Goal: Task Accomplishment & Management: Manage account settings

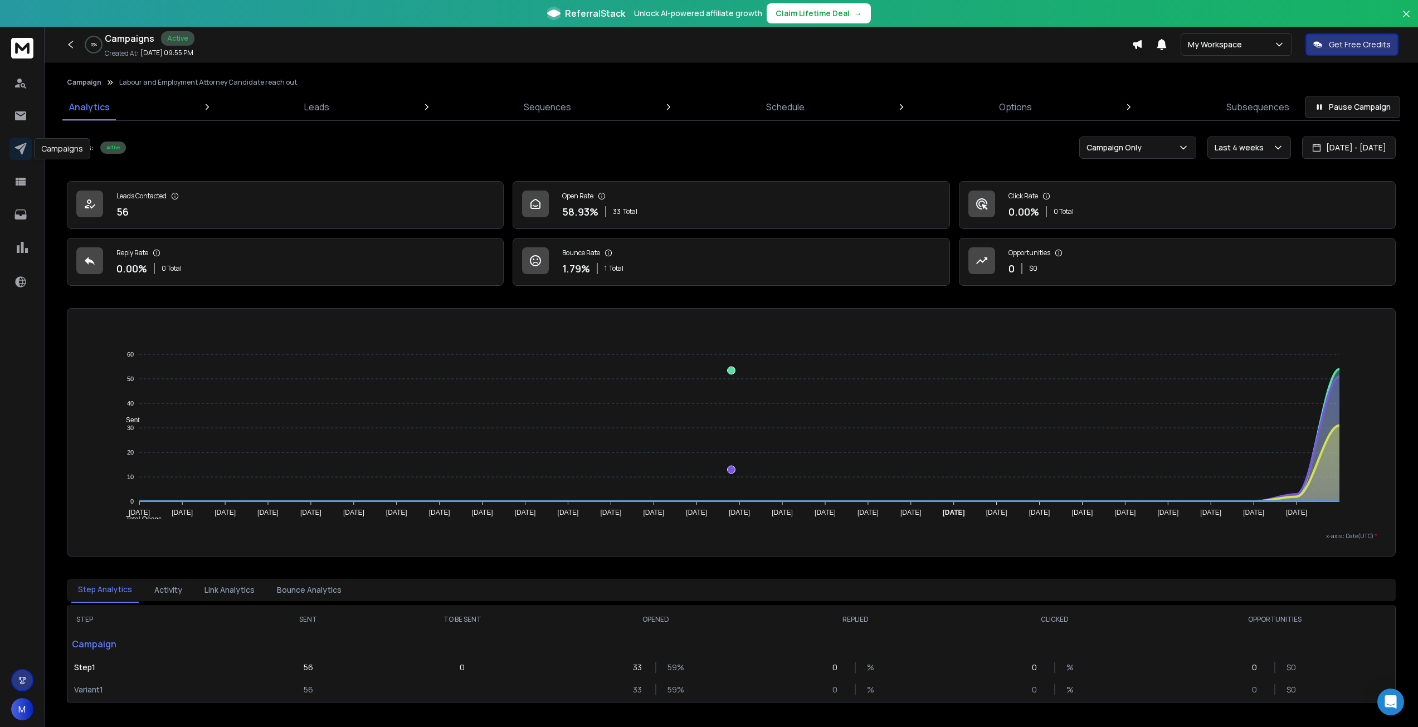
click at [28, 147] on link at bounding box center [20, 149] width 22 height 22
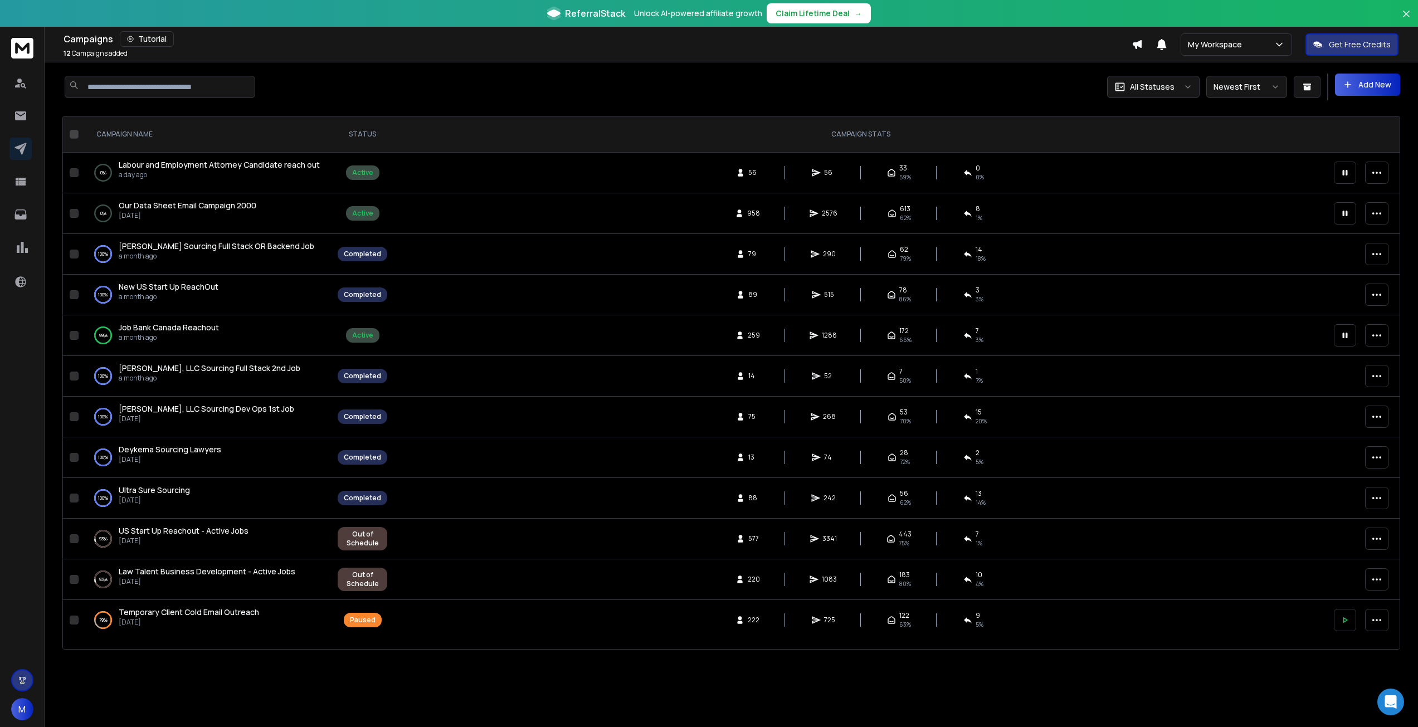
click at [624, 174] on div "56 56 33 59 % 0 0 %" at bounding box center [861, 173] width 920 height 18
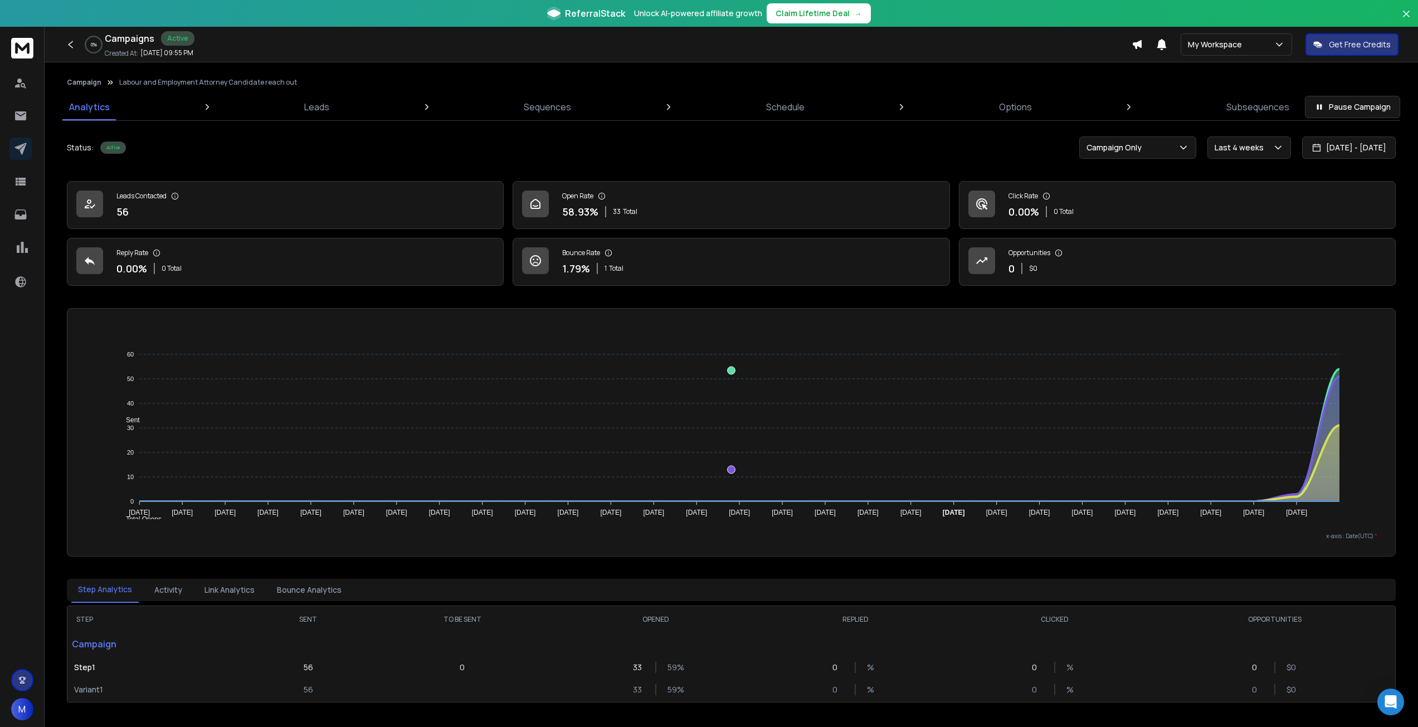
click at [821, 266] on link "Bounce Rate 1.79 % 1 Total" at bounding box center [731, 262] width 437 height 48
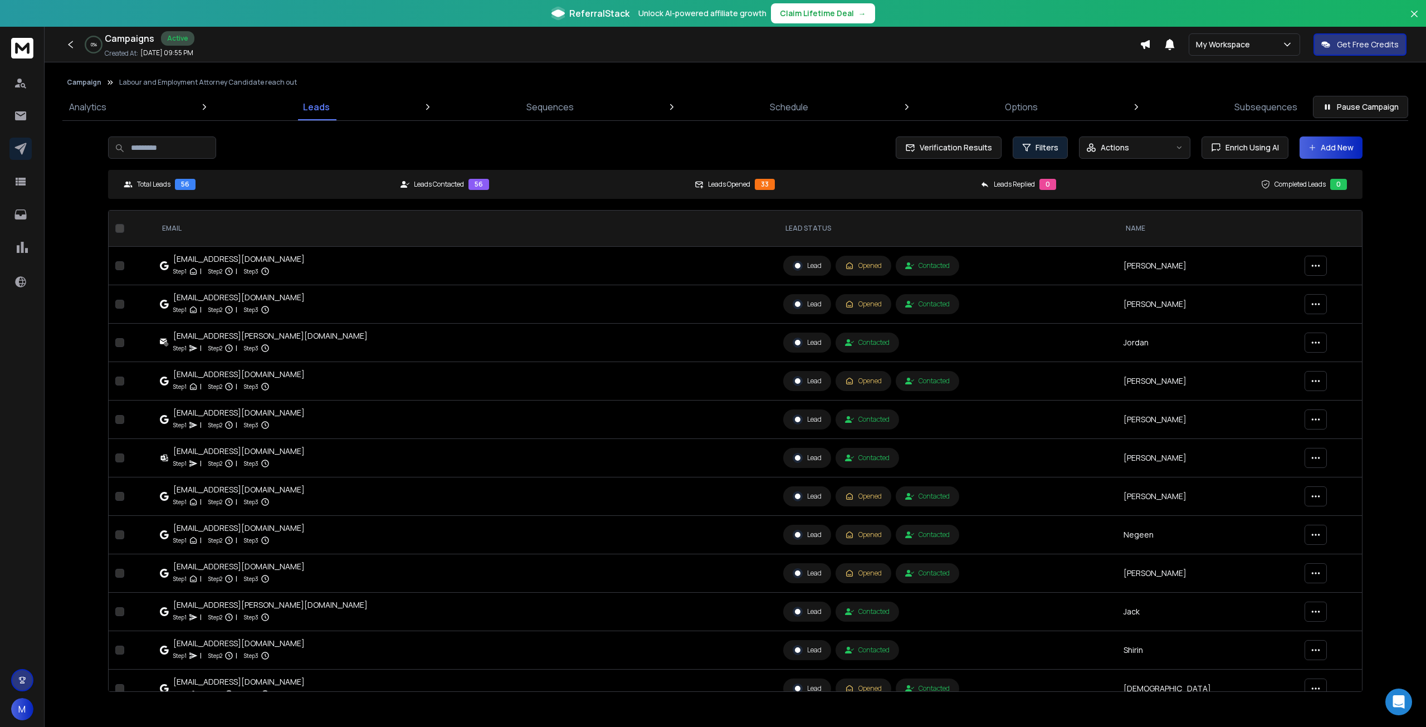
click at [1061, 147] on button "Filters" at bounding box center [1040, 148] width 55 height 22
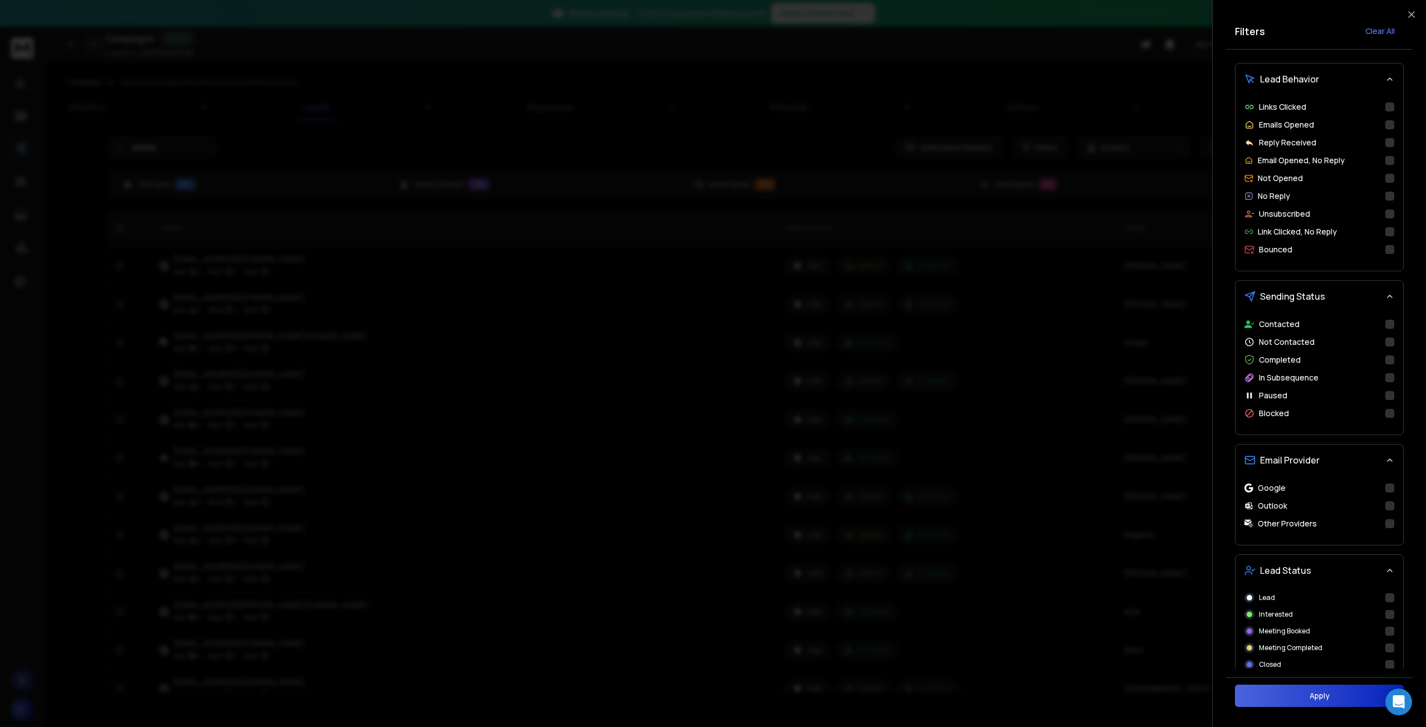
click at [1293, 251] on div "Bounced" at bounding box center [1320, 249] width 150 height 11
click at [1291, 250] on p "Bounced" at bounding box center [1275, 249] width 33 height 11
click at [1386, 250] on button "Bounced" at bounding box center [1390, 249] width 9 height 9
click at [1319, 705] on button "Apply" at bounding box center [1319, 696] width 169 height 22
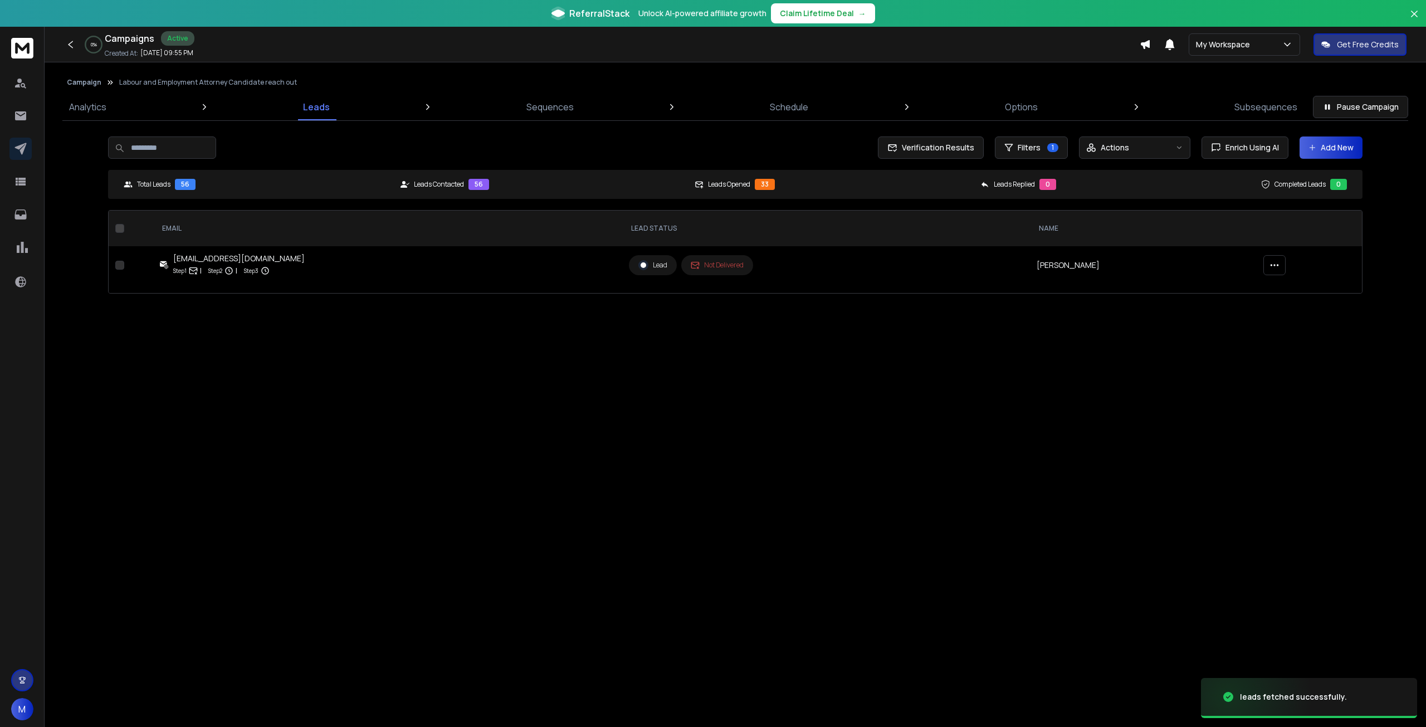
click at [1270, 266] on icon "button" at bounding box center [1275, 265] width 10 height 10
click at [1242, 294] on p "Delete Lead" at bounding box center [1238, 289] width 46 height 11
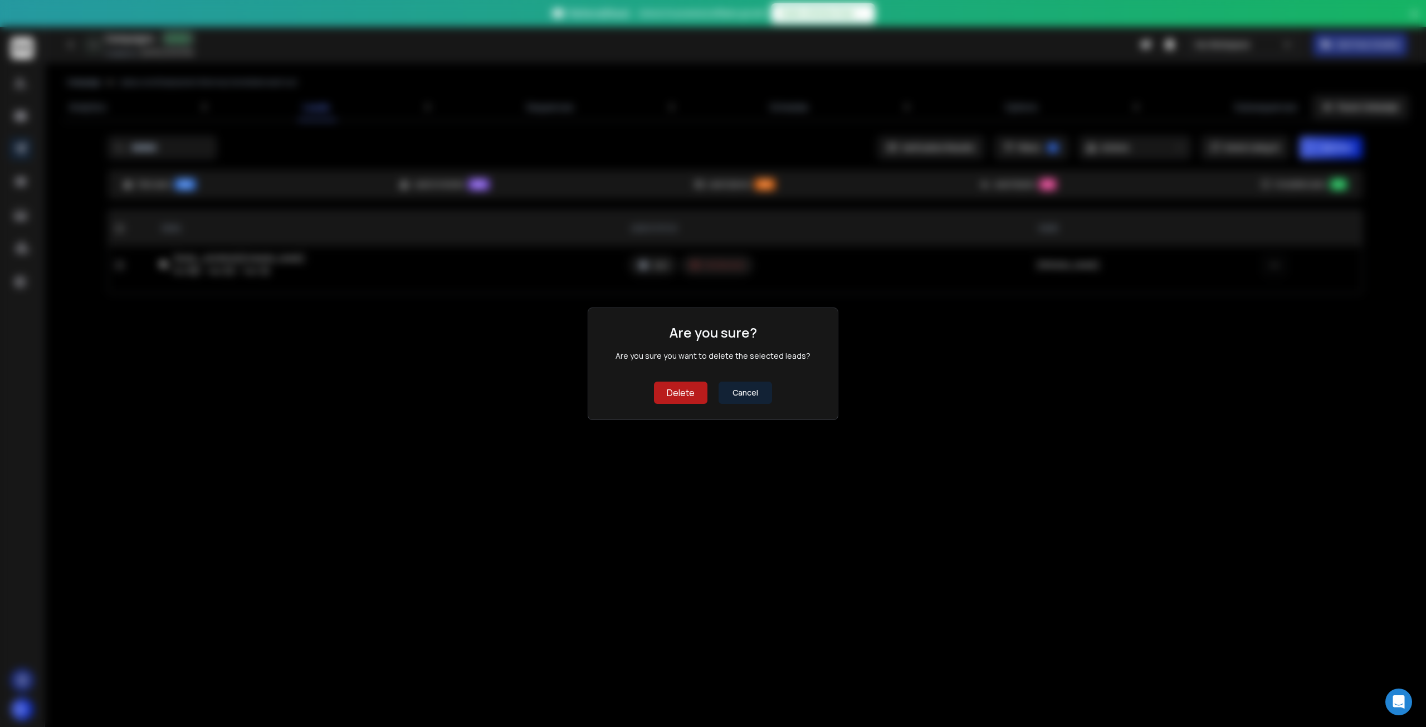
click at [671, 398] on button "Delete" at bounding box center [680, 393] width 53 height 22
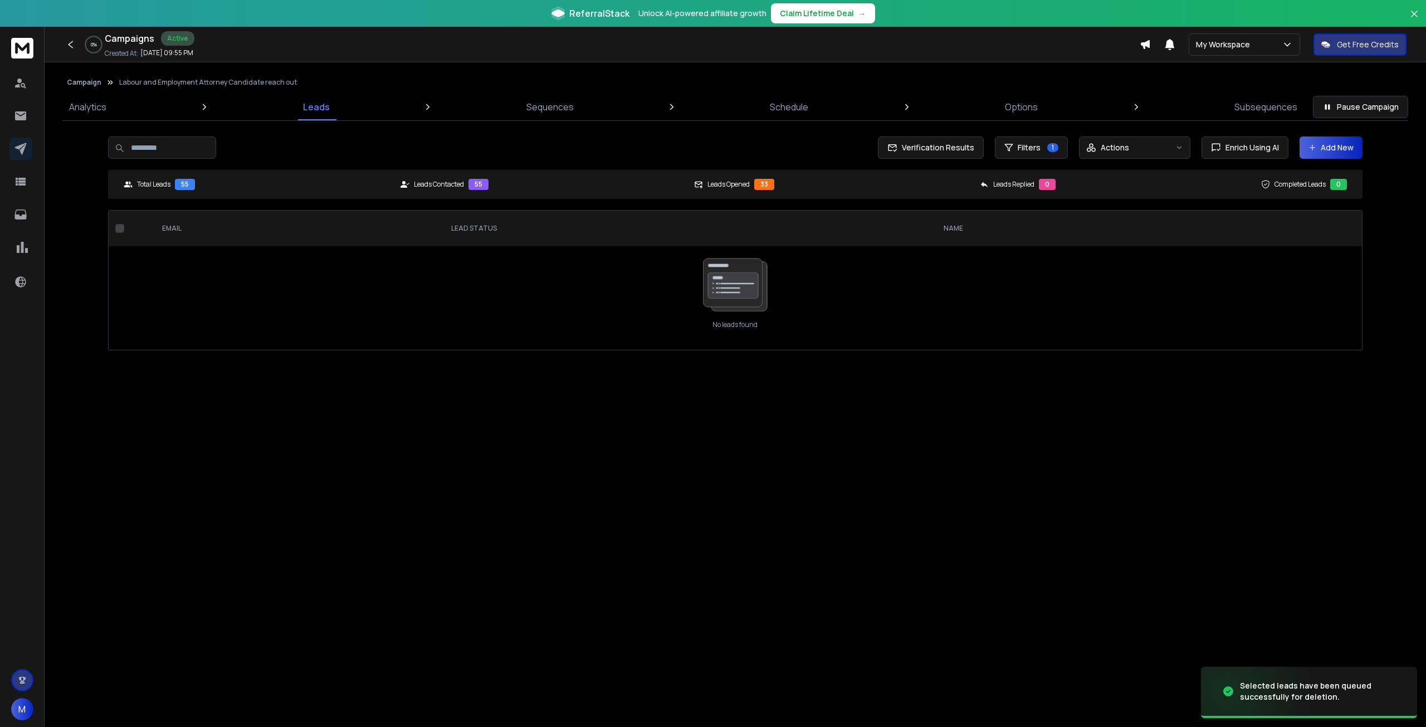
click at [21, 163] on div at bounding box center [22, 151] width 26 height 26
click at [18, 152] on icon at bounding box center [20, 148] width 13 height 13
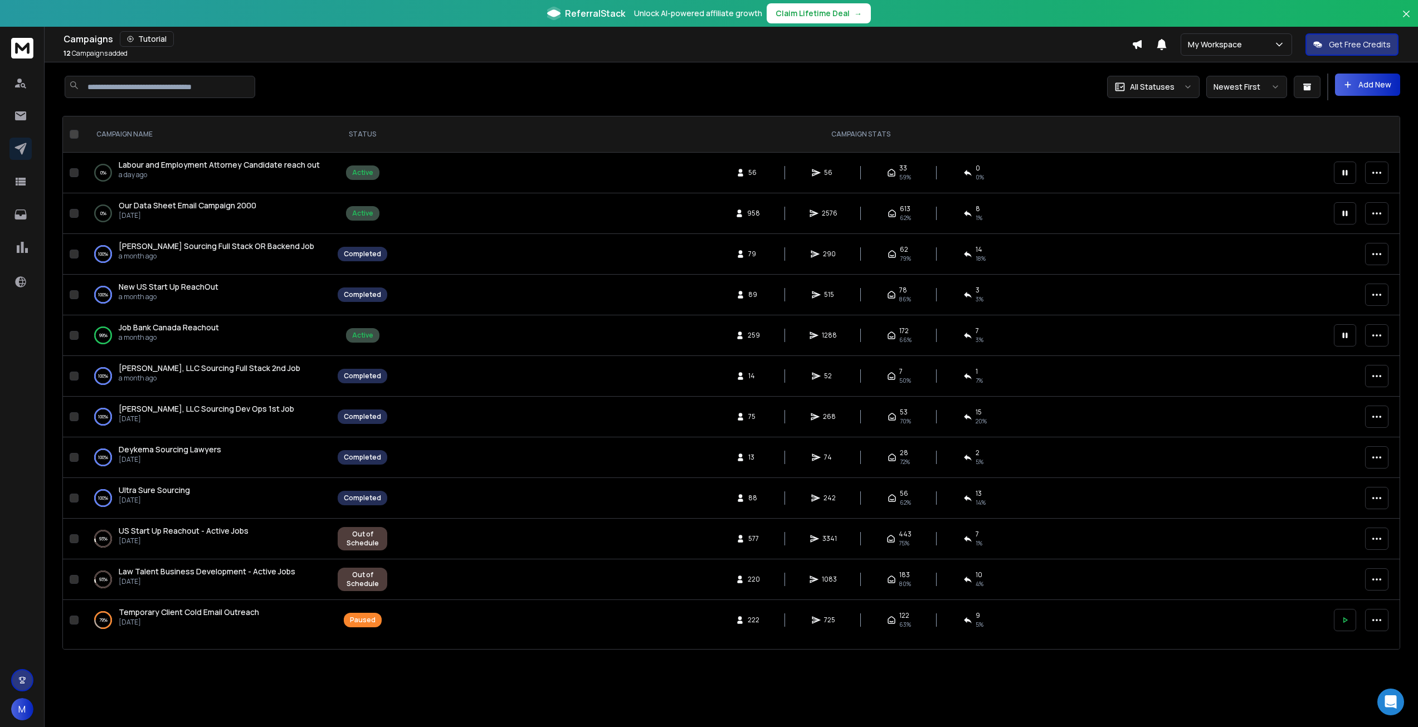
click at [552, 223] on td "958 2576 613 62 % 8 1 %" at bounding box center [860, 213] width 933 height 41
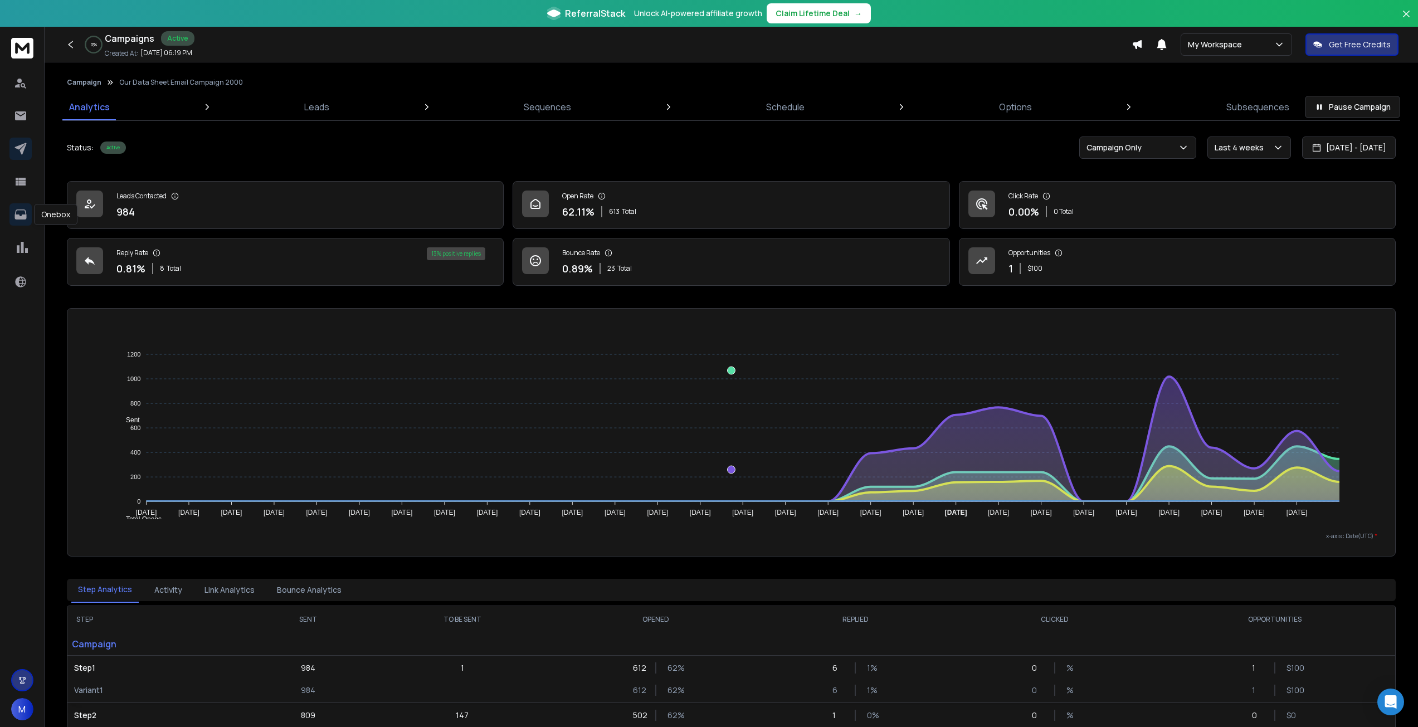
click at [17, 217] on icon at bounding box center [20, 215] width 12 height 10
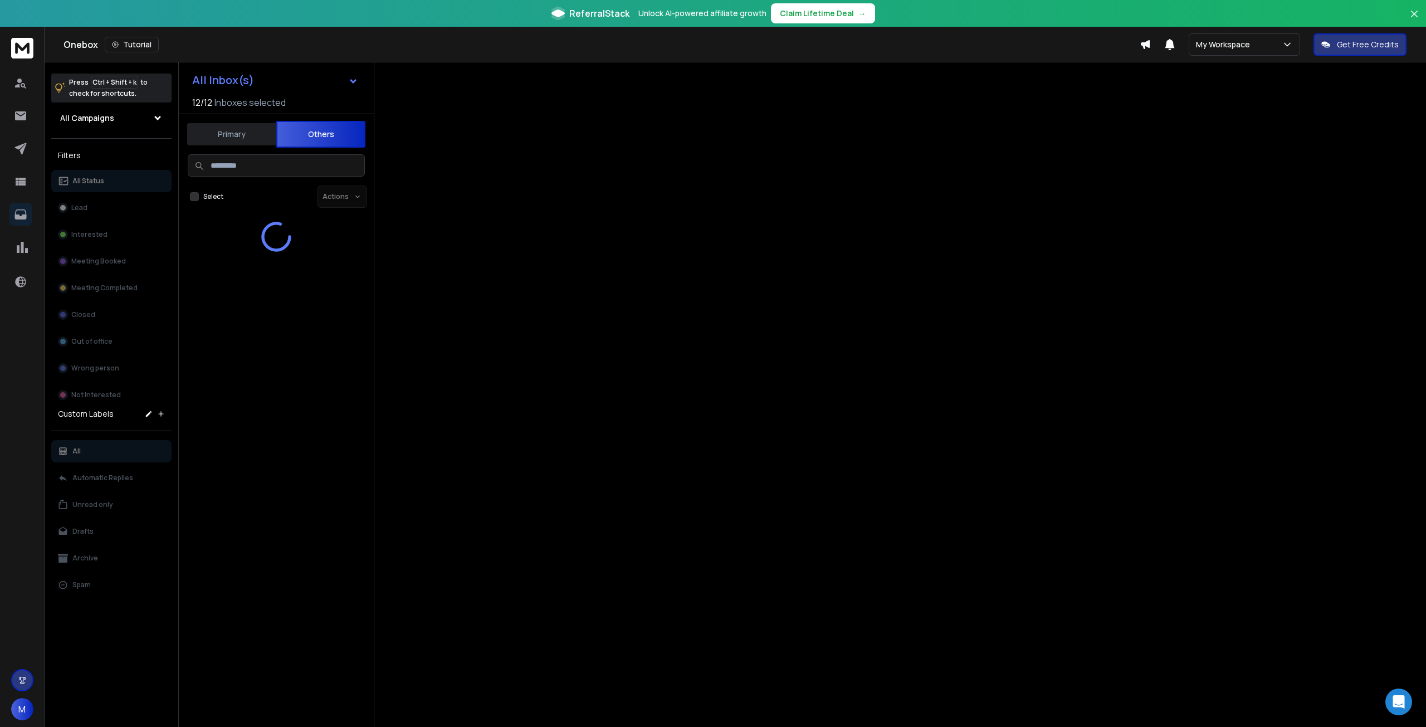
click at [325, 143] on button "Others" at bounding box center [320, 134] width 89 height 27
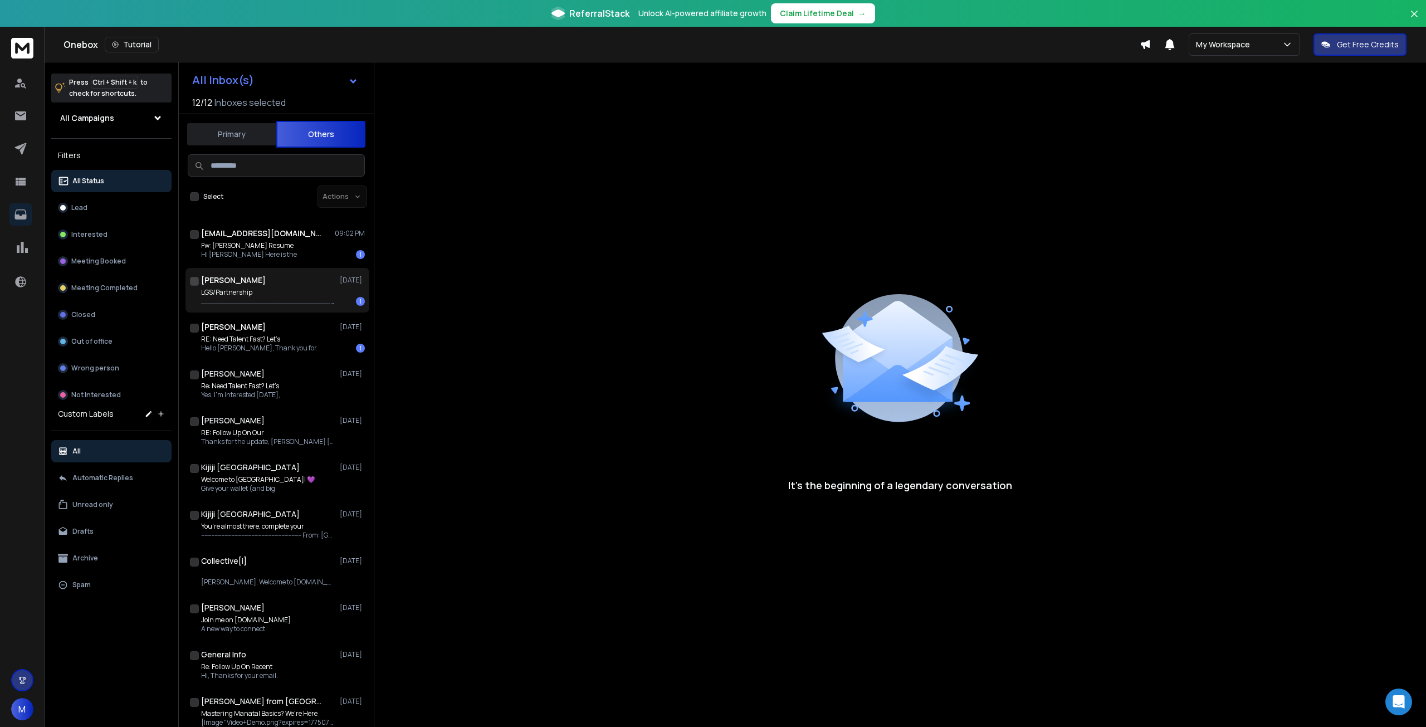
click at [262, 290] on p "LGS/Partnership" at bounding box center [268, 292] width 134 height 9
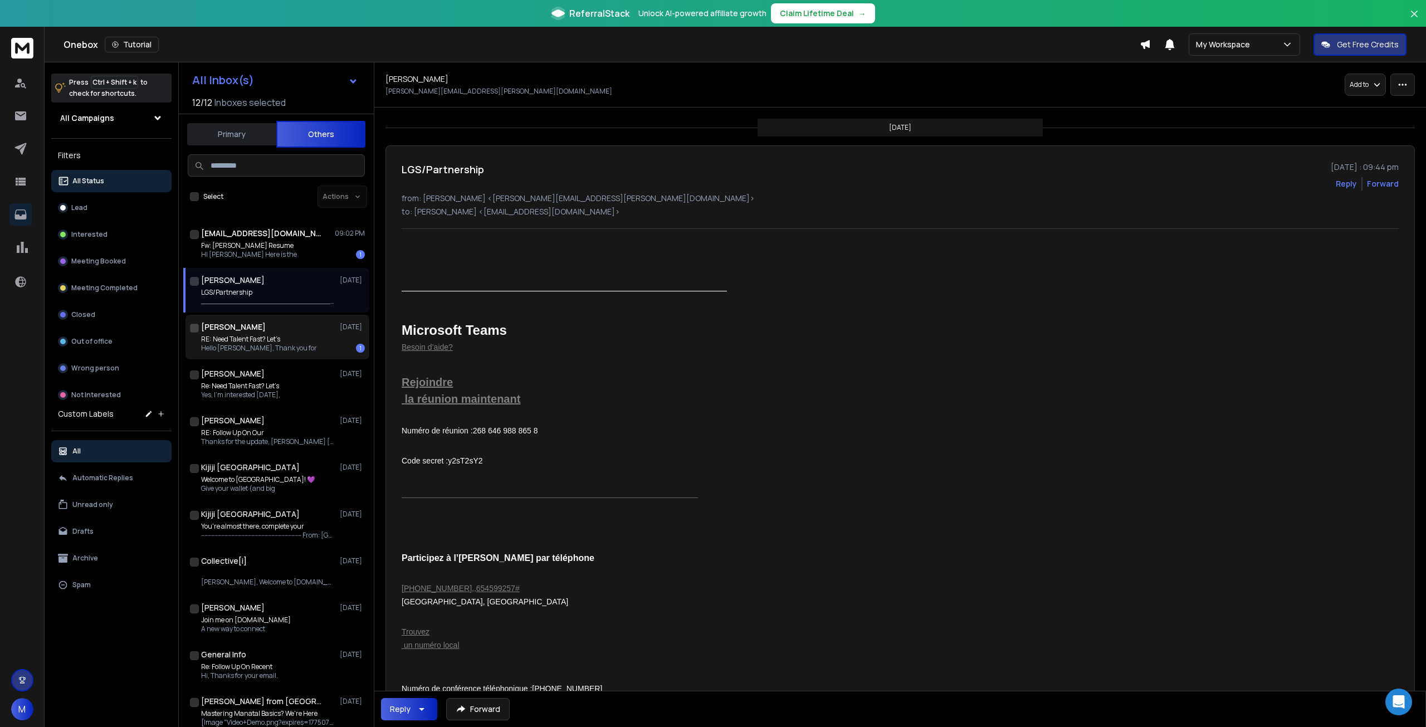
click at [265, 322] on div "[PERSON_NAME] [DATE]" at bounding box center [283, 327] width 164 height 11
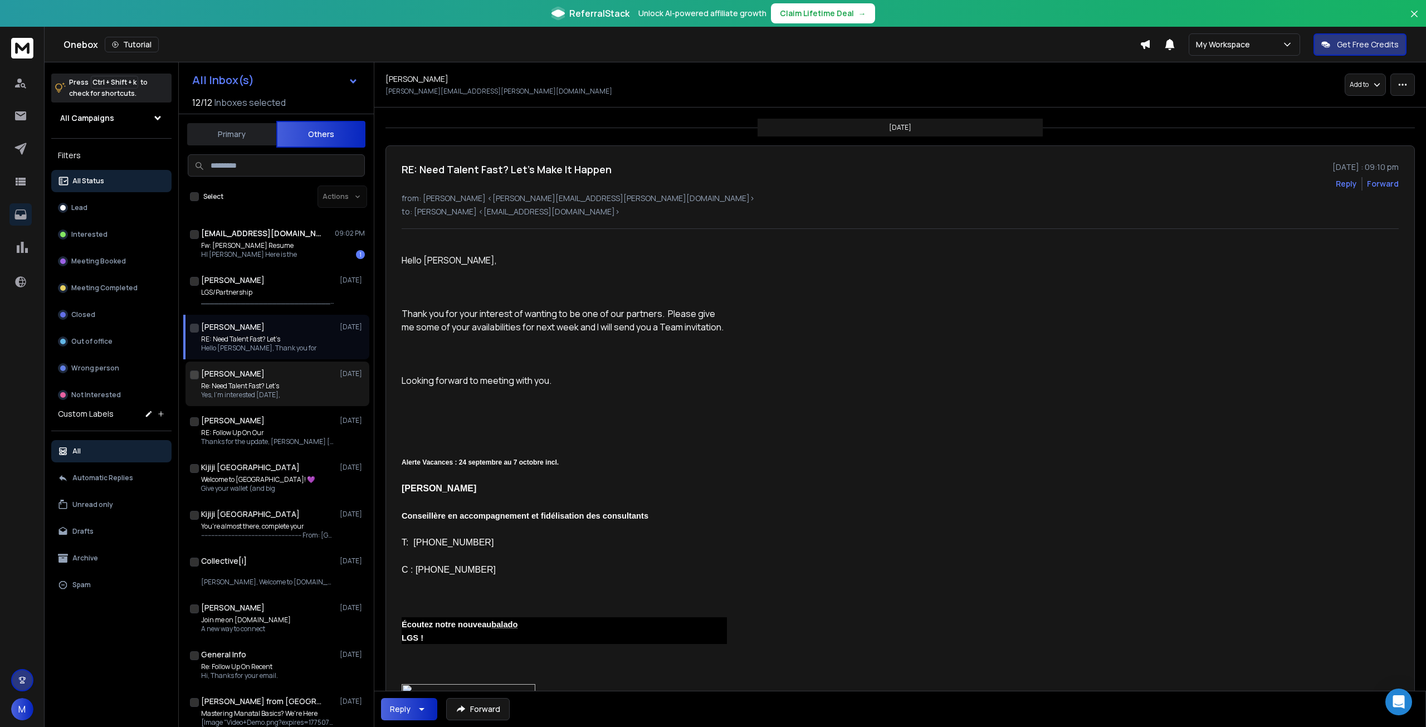
click at [265, 378] on div "[PERSON_NAME] [DATE]" at bounding box center [283, 373] width 164 height 11
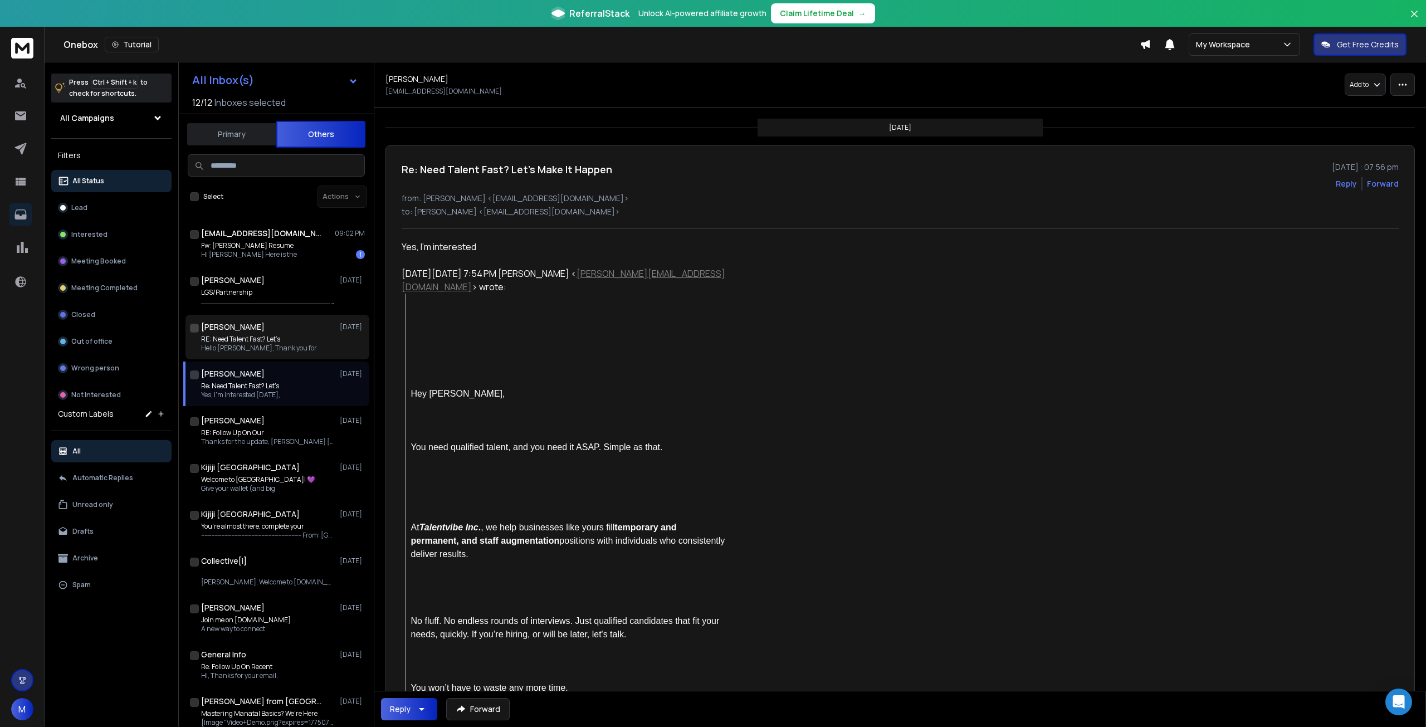
click at [265, 350] on p "Hello [PERSON_NAME], Thank you for" at bounding box center [259, 348] width 116 height 9
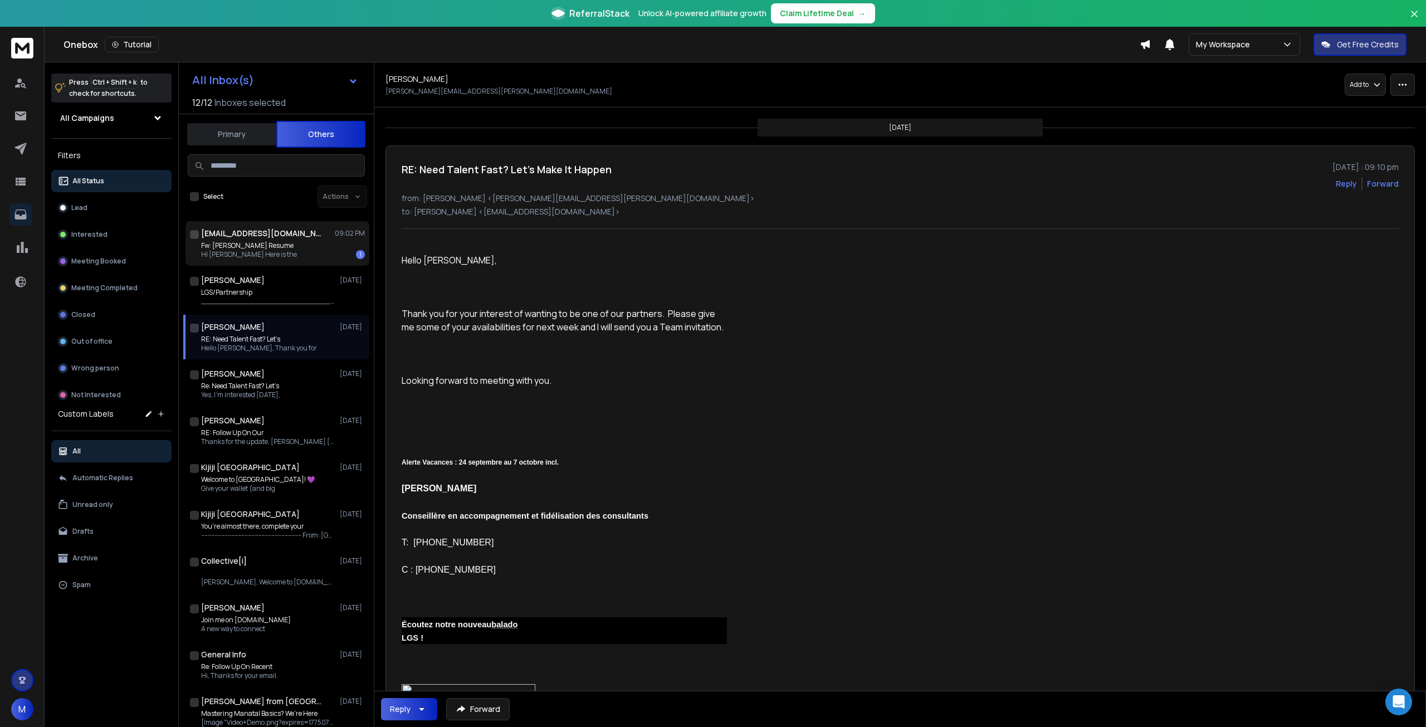
click at [280, 228] on h1 "[EMAIL_ADDRESS][DOMAIN_NAME]" at bounding box center [262, 233] width 123 height 11
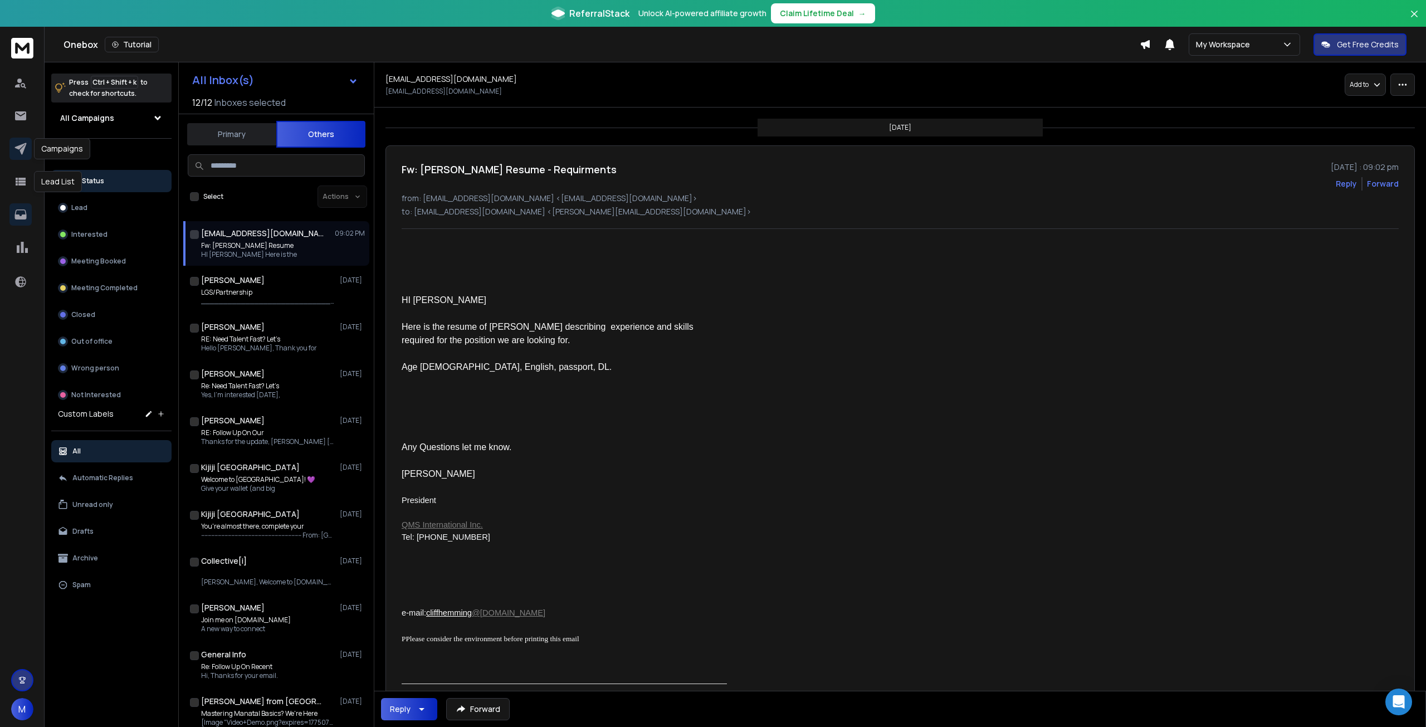
click at [22, 157] on link at bounding box center [20, 149] width 22 height 22
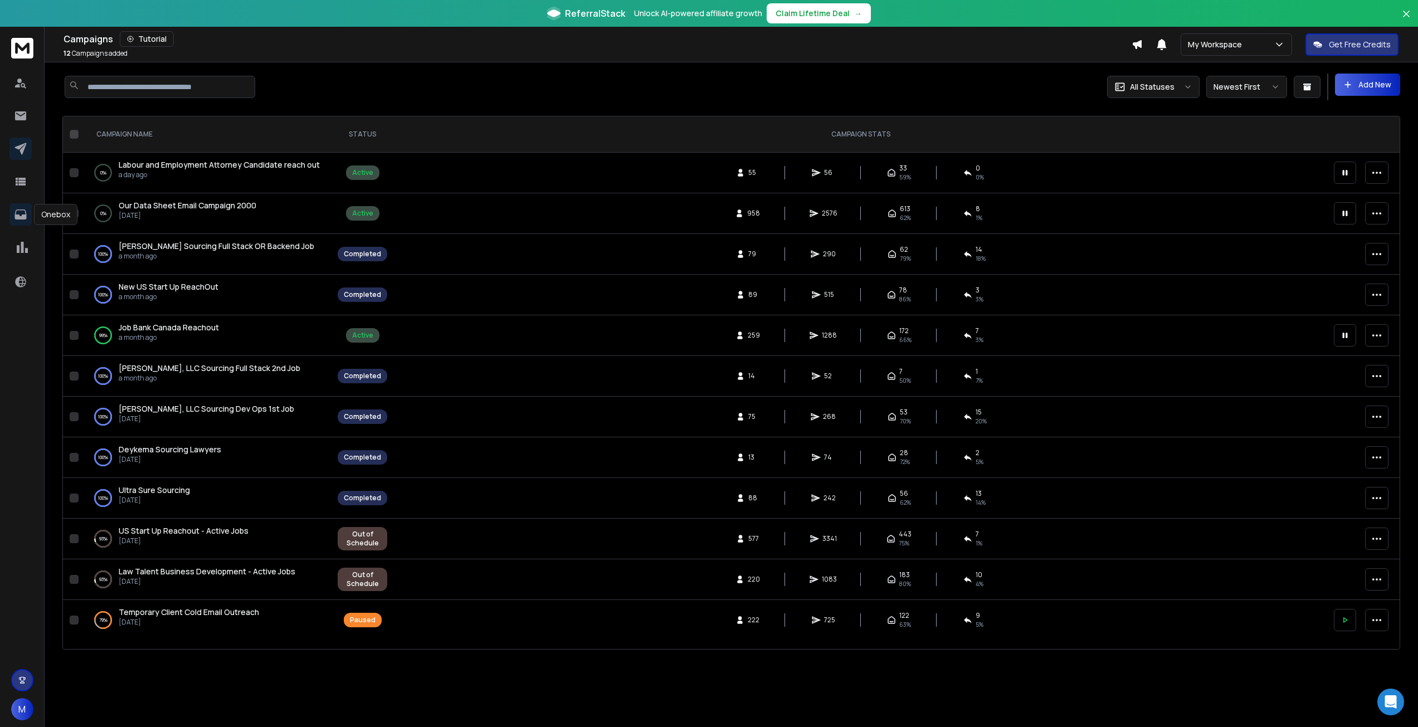
click at [21, 212] on icon at bounding box center [20, 214] width 13 height 13
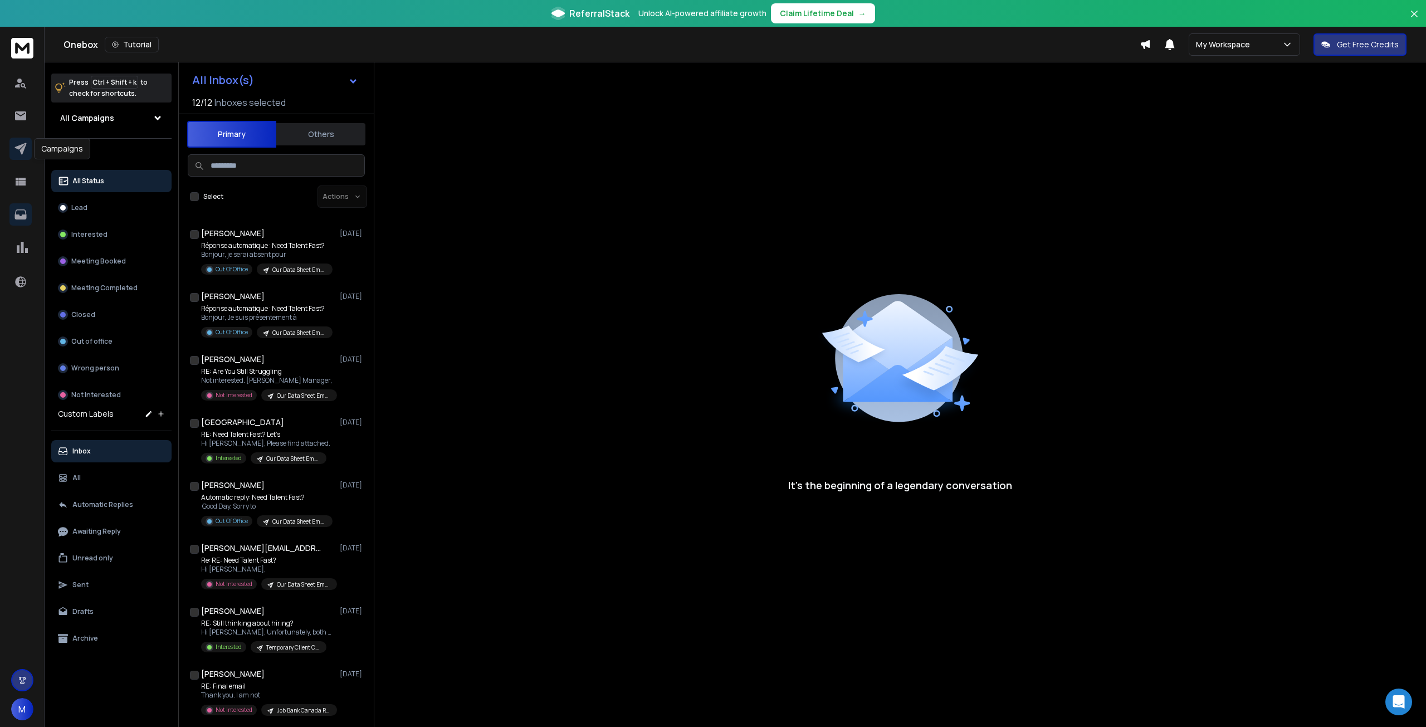
click at [14, 144] on icon at bounding box center [20, 148] width 13 height 13
